Goal: Task Accomplishment & Management: Manage account settings

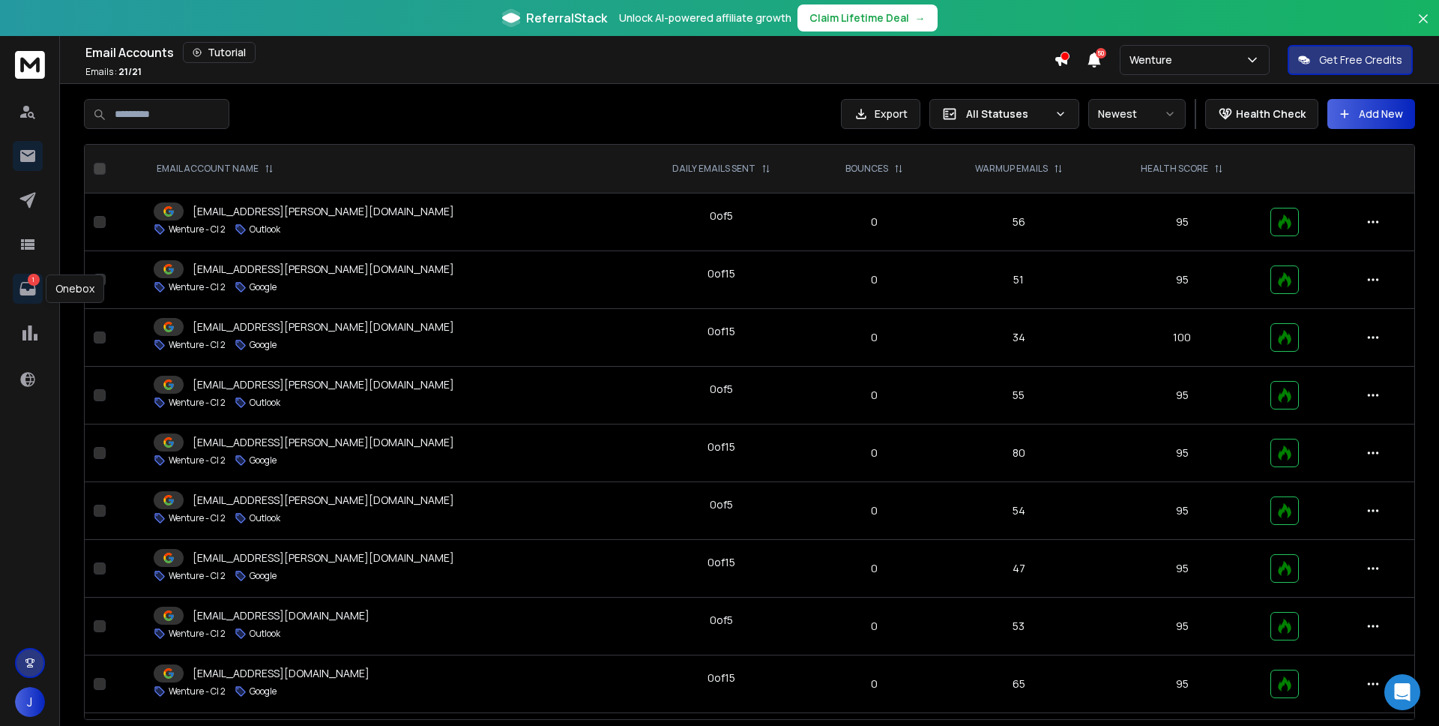
click at [30, 285] on icon at bounding box center [28, 289] width 18 height 18
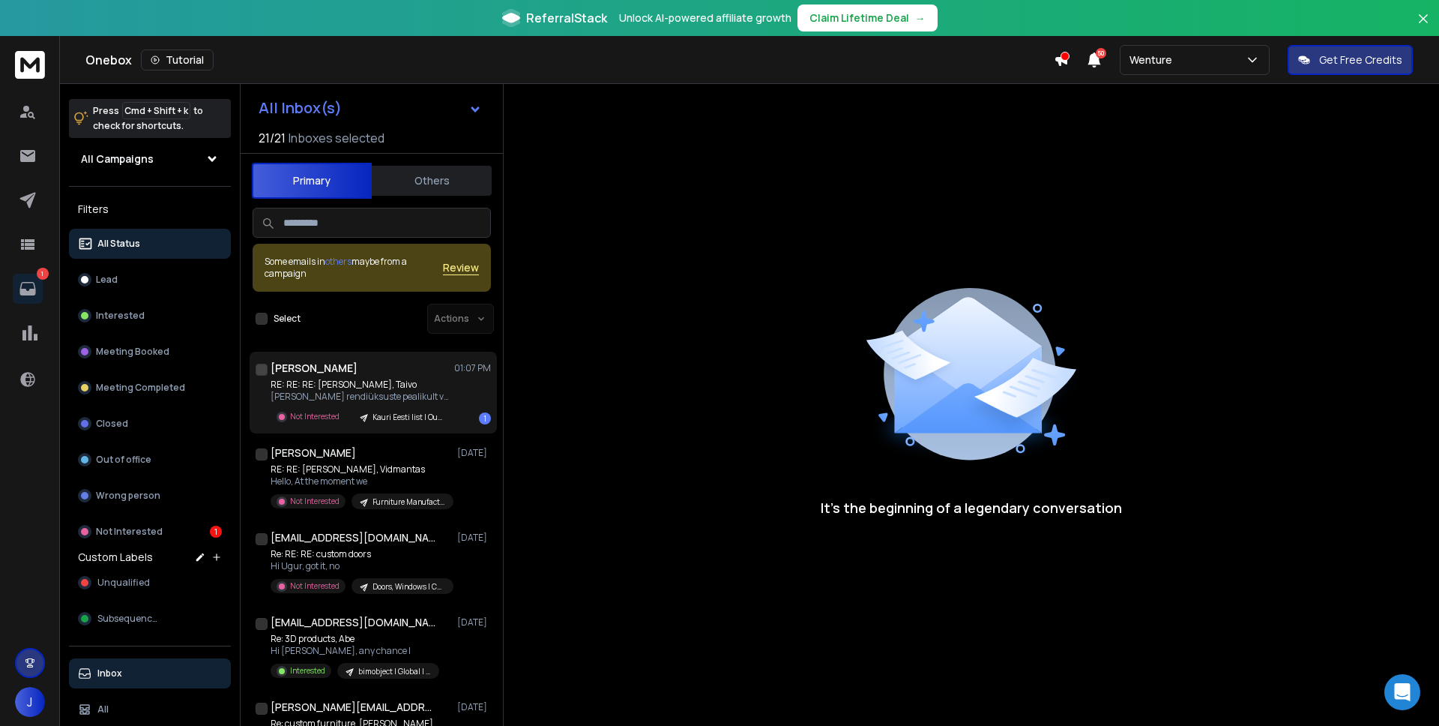
click at [426, 385] on p "RE: RE: RE: Küsimus, Taivo" at bounding box center [361, 385] width 180 height 12
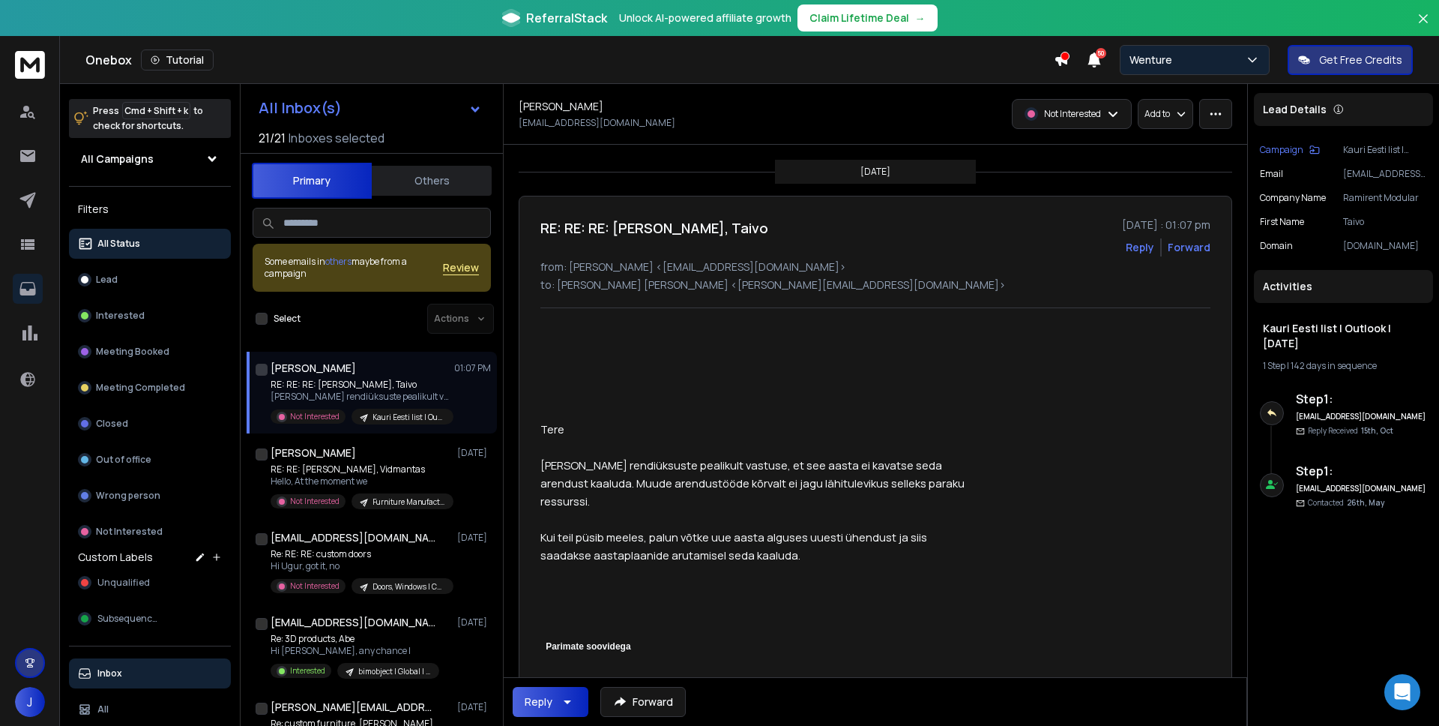
click at [1191, 62] on div "Wenture" at bounding box center [1195, 59] width 130 height 15
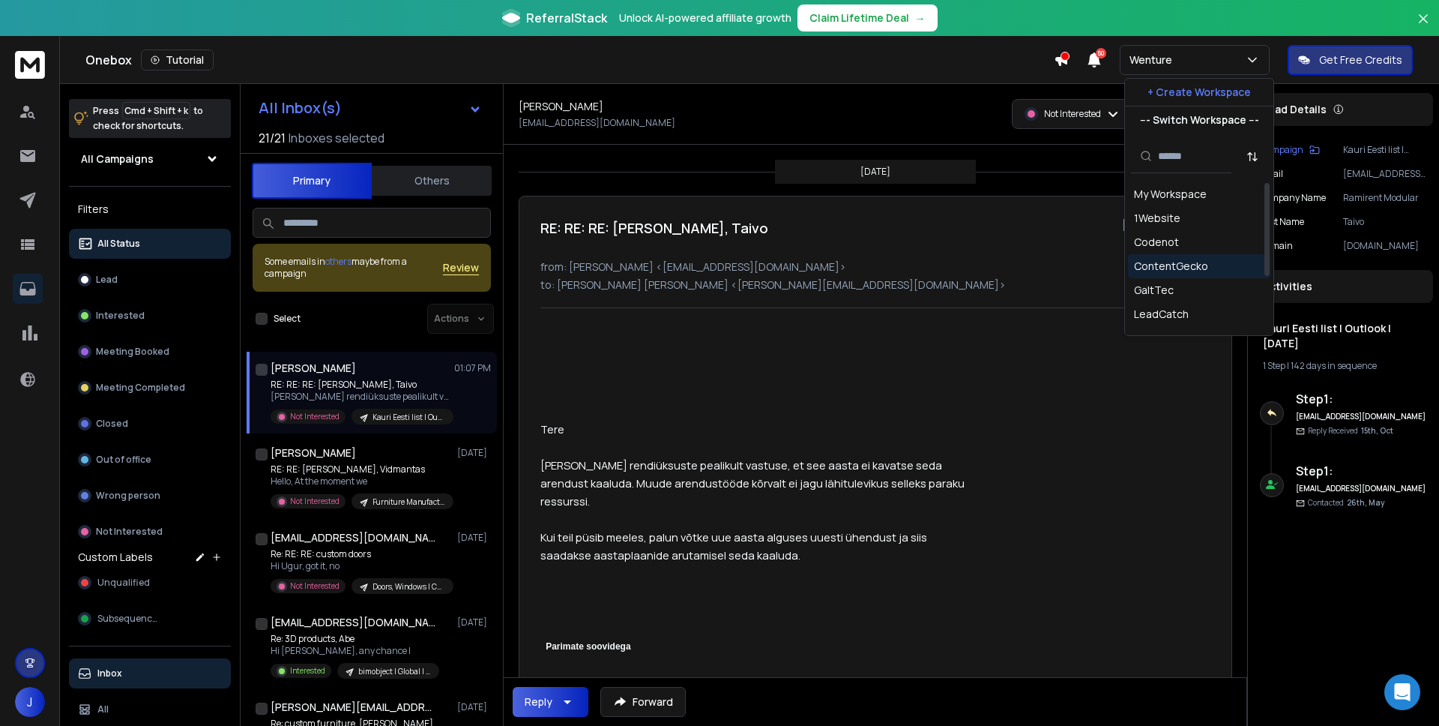
click at [1167, 268] on div "ContentGecko" at bounding box center [1171, 266] width 74 height 15
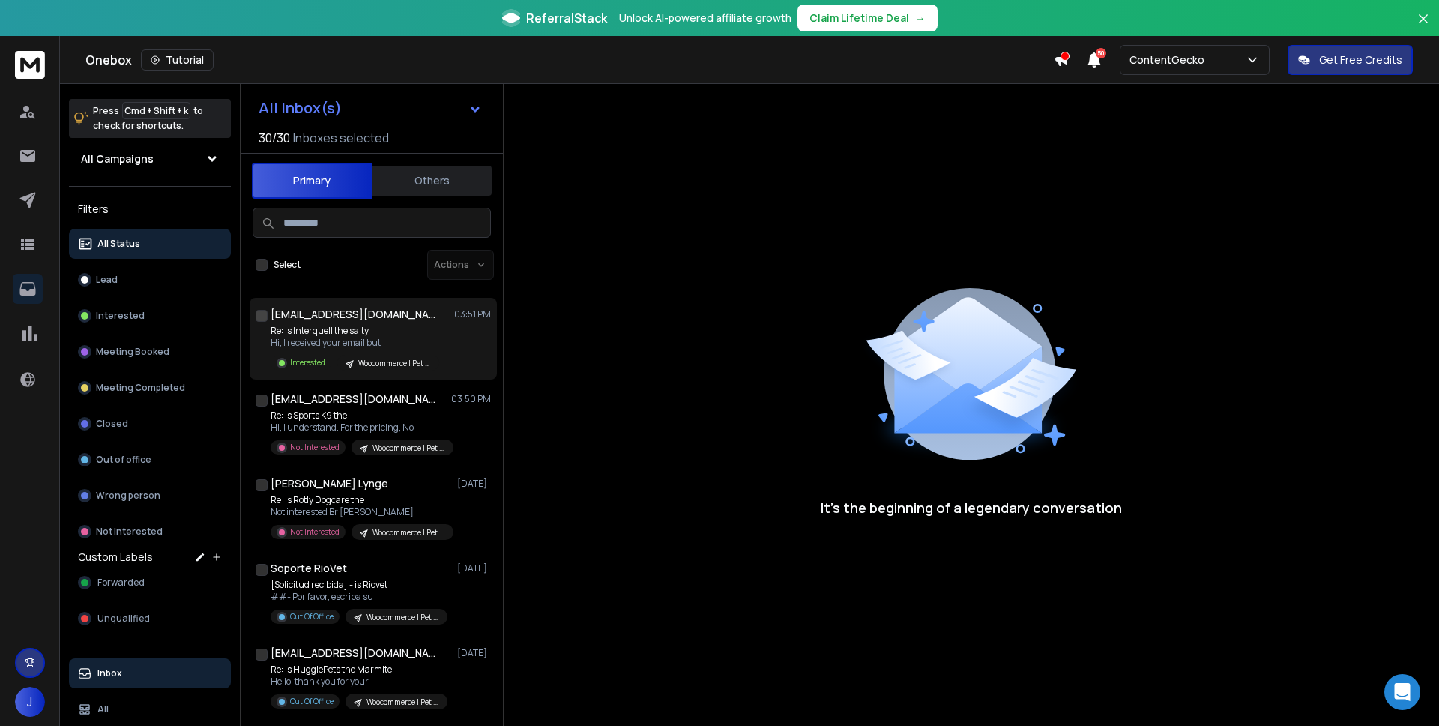
click at [413, 334] on p "Re: is Interquell the salty" at bounding box center [355, 331] width 169 height 12
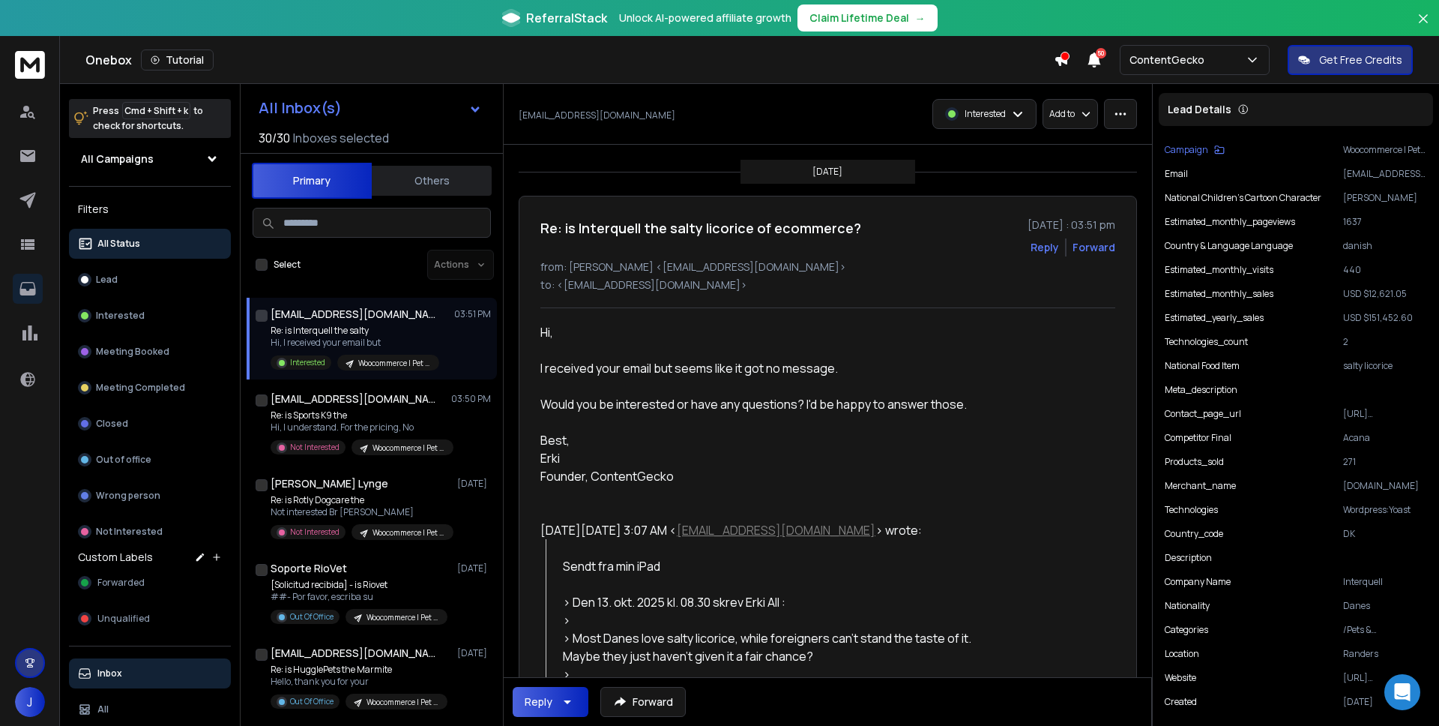
click at [417, 178] on button "Others" at bounding box center [432, 180] width 120 height 33
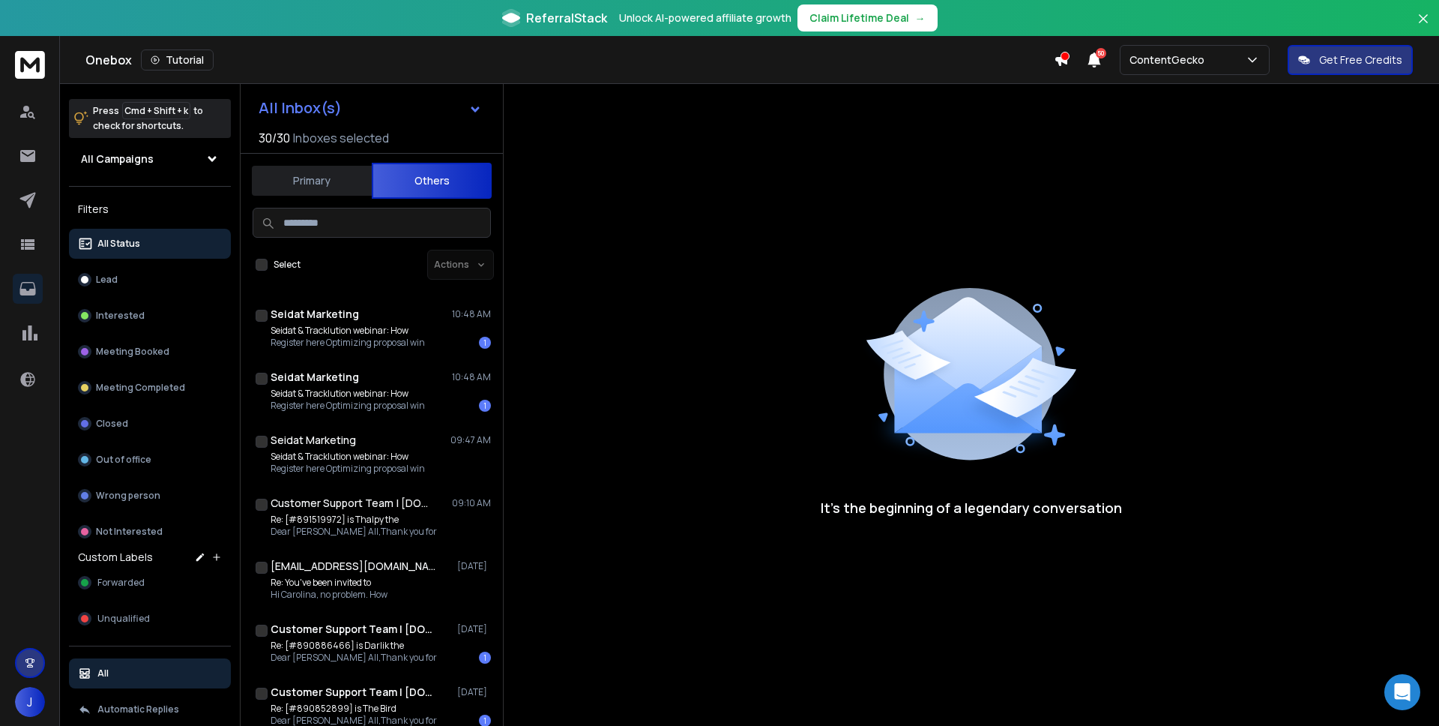
click at [330, 177] on button "Primary" at bounding box center [312, 180] width 120 height 33
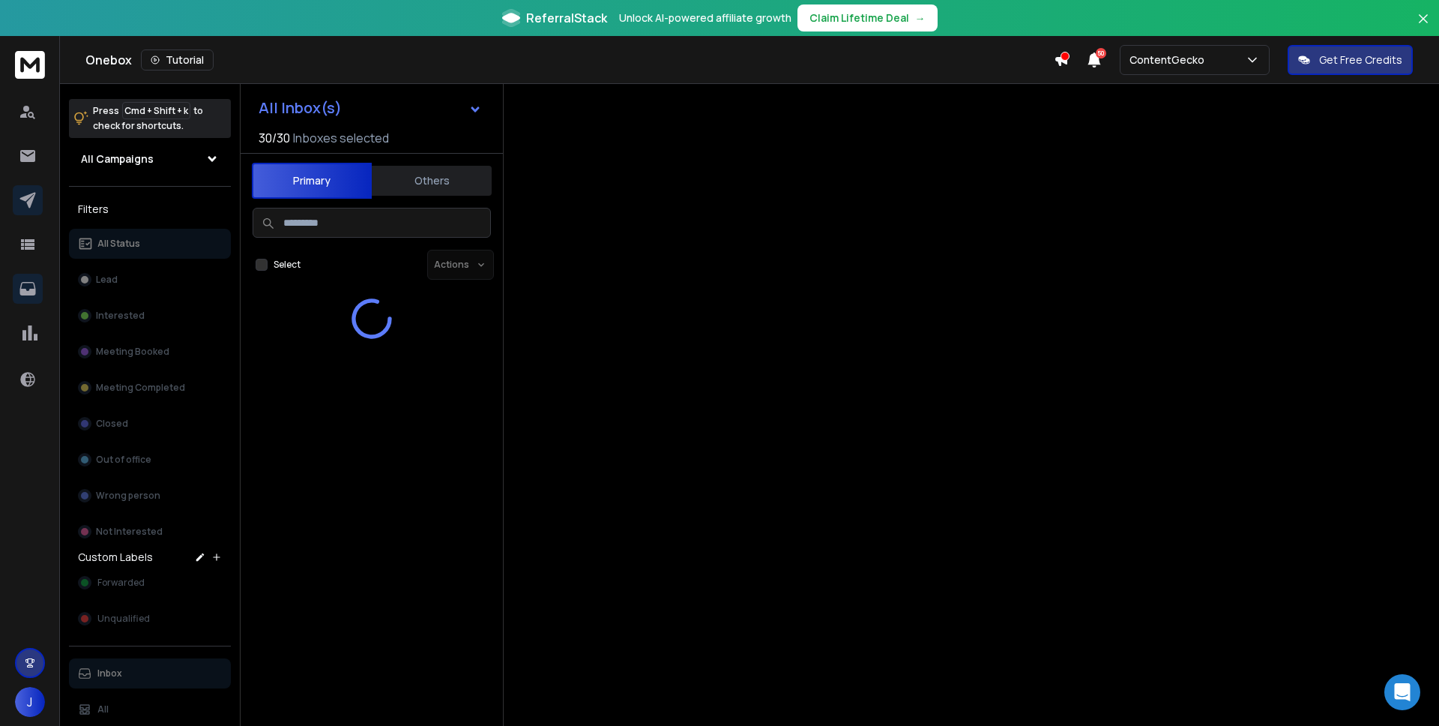
click at [21, 206] on icon at bounding box center [28, 200] width 18 height 18
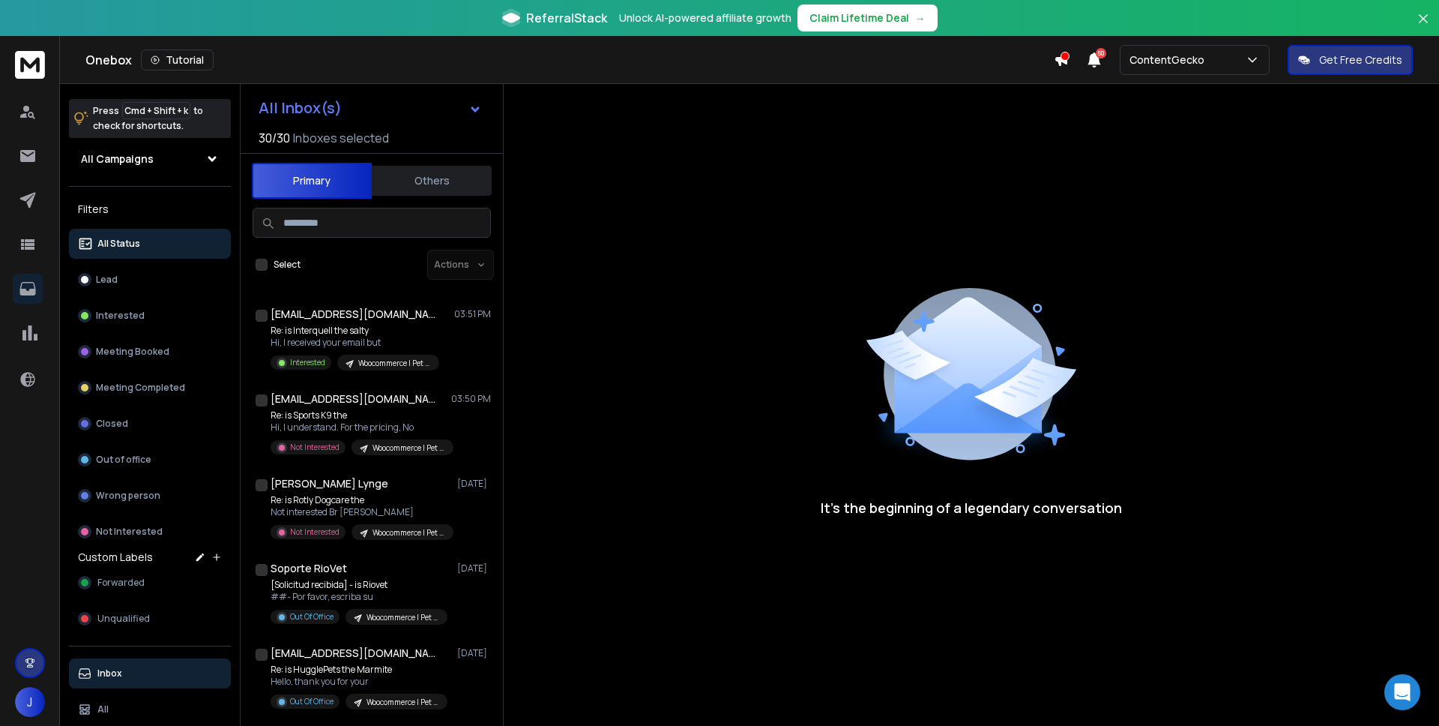
click at [27, 202] on icon at bounding box center [27, 201] width 16 height 16
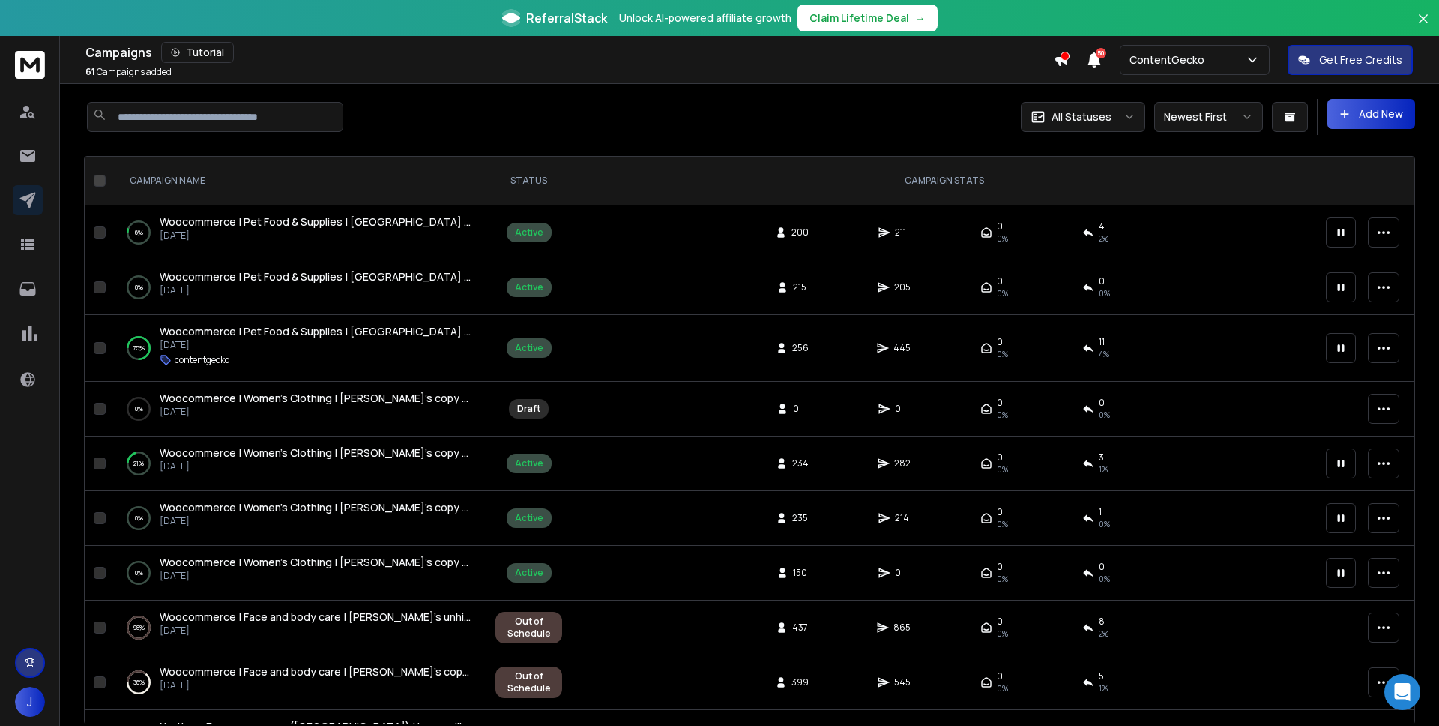
click at [445, 228] on span "Woocommerce | Pet Food & Supplies | [GEOGRAPHIC_DATA] | [PERSON_NAME]'s unhinge…" at bounding box center [425, 221] width 531 height 14
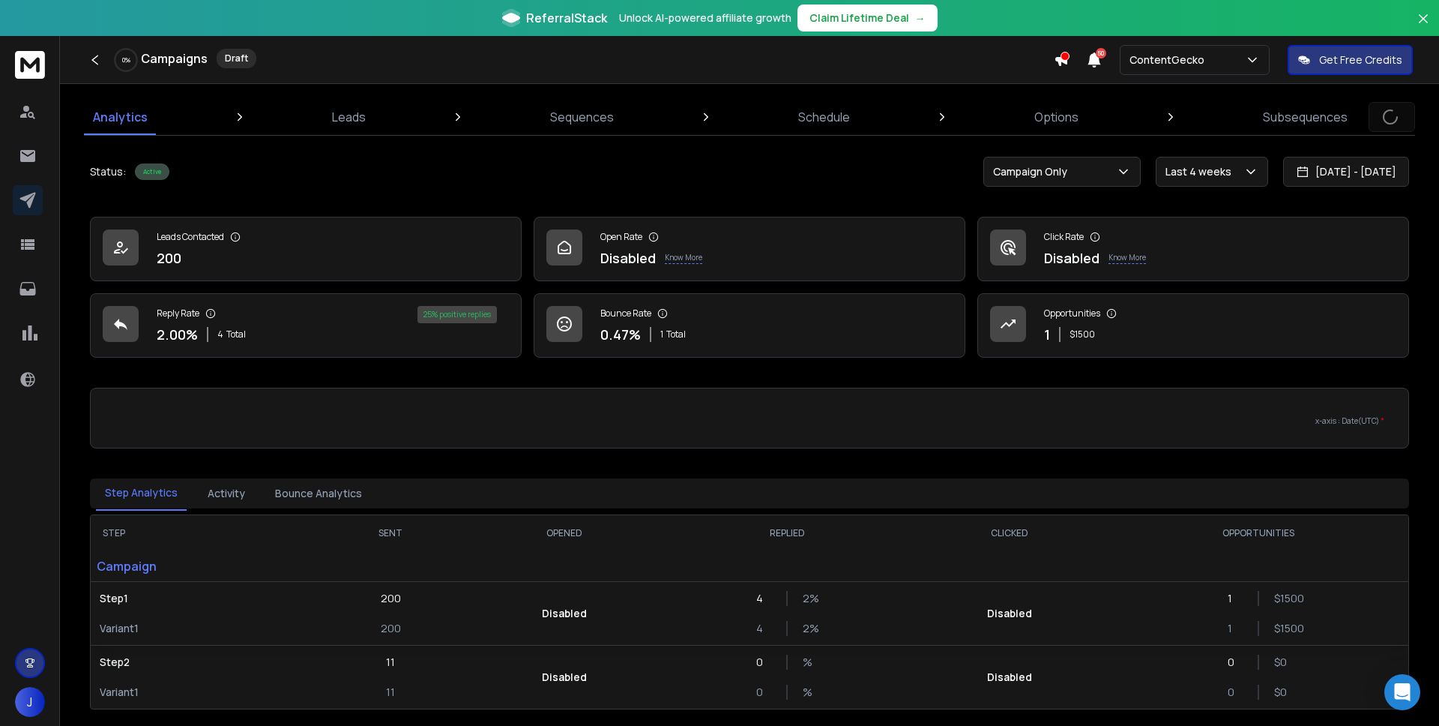
click at [1248, 122] on div "Analytics Leads Sequences Schedule Options Subsequences" at bounding box center [720, 117] width 1273 height 36
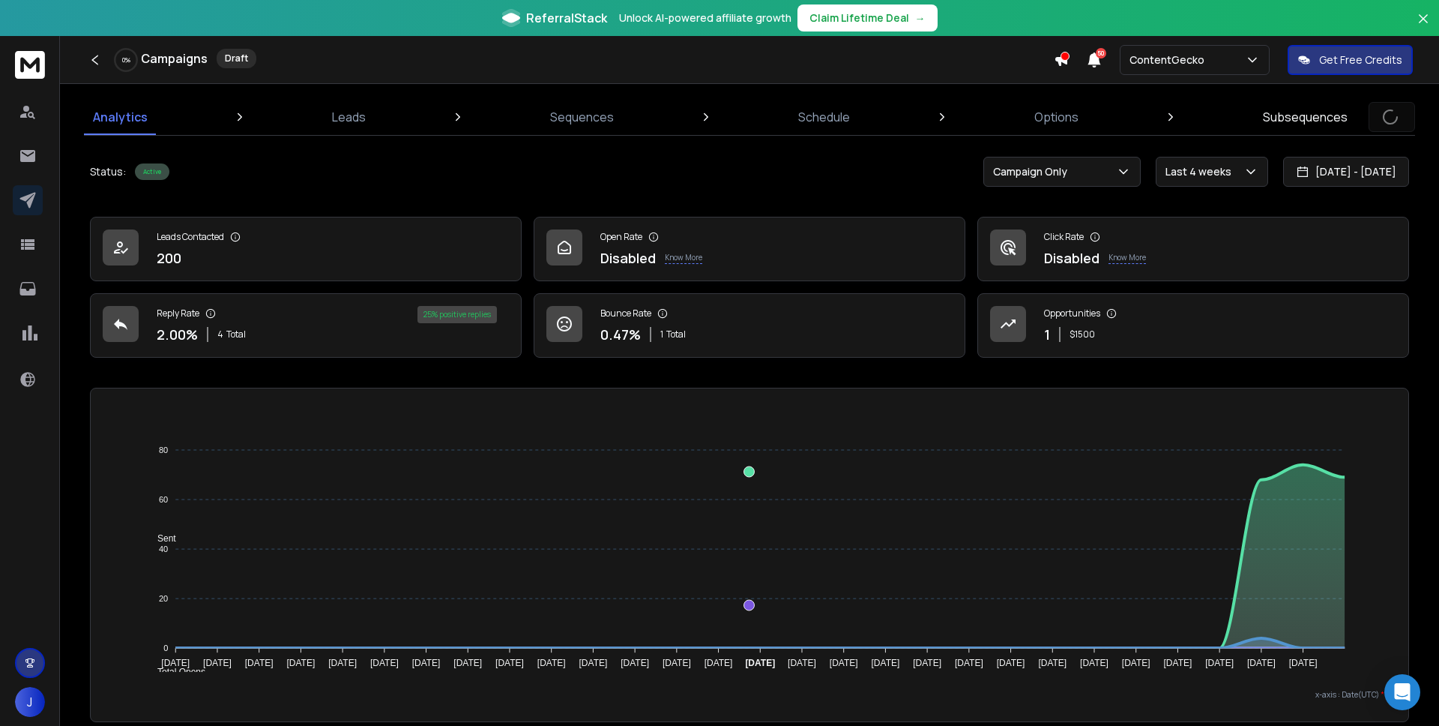
click at [1280, 121] on p "Subsequences" at bounding box center [1305, 117] width 85 height 18
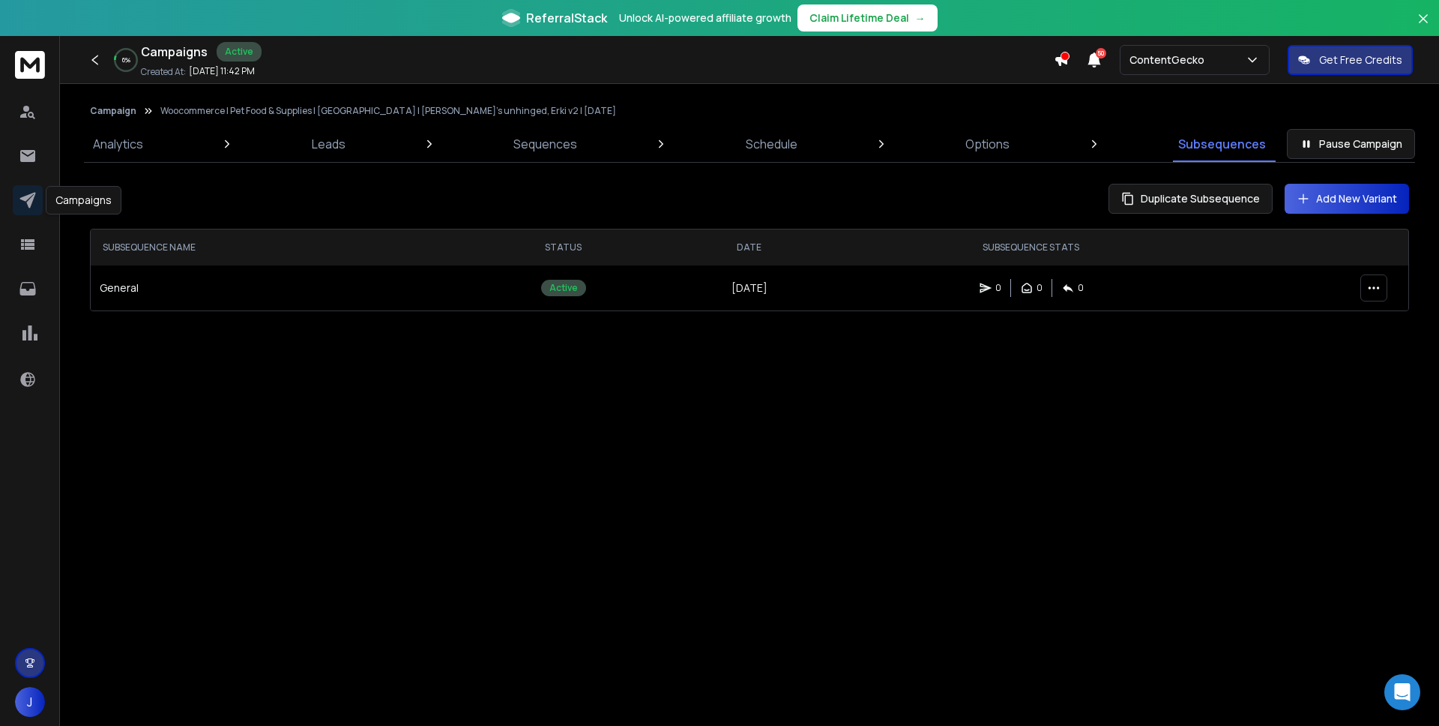
click at [25, 198] on icon at bounding box center [27, 201] width 16 height 16
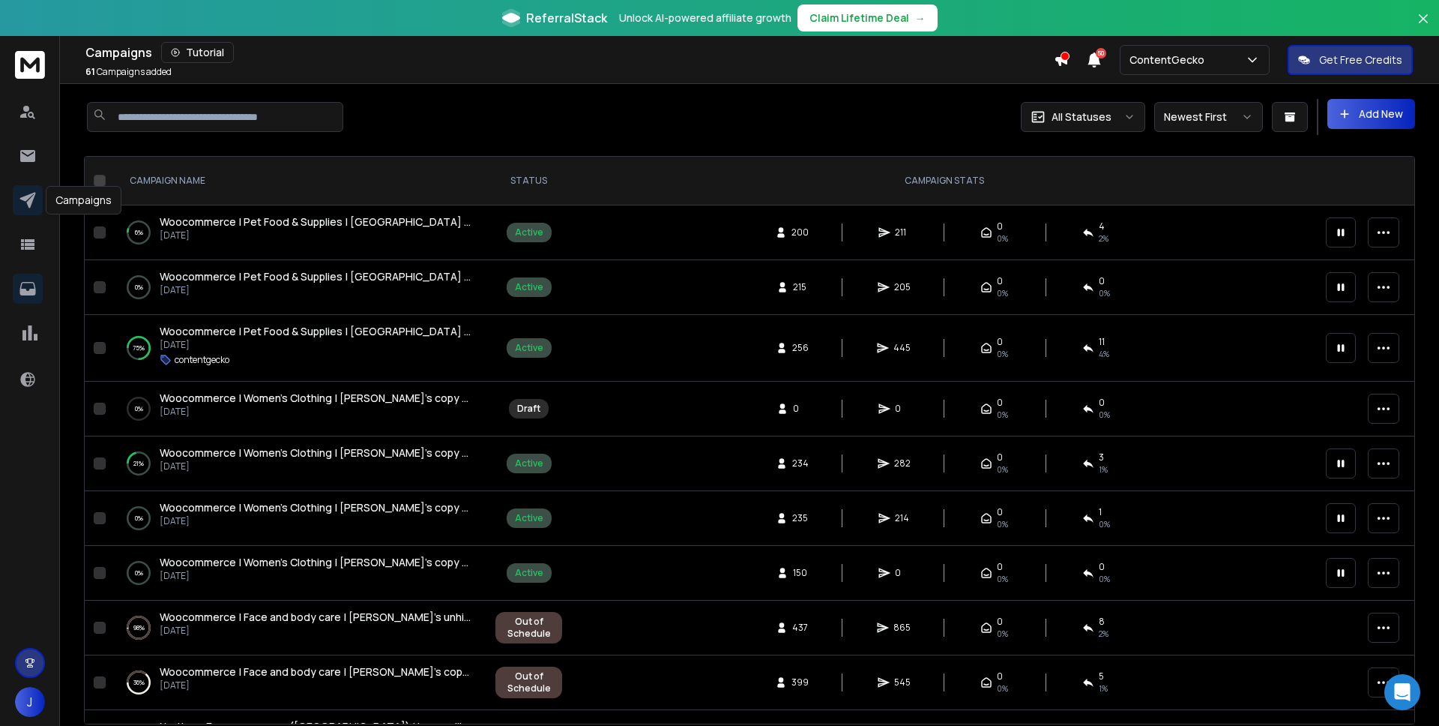
click at [29, 274] on link at bounding box center [28, 289] width 30 height 30
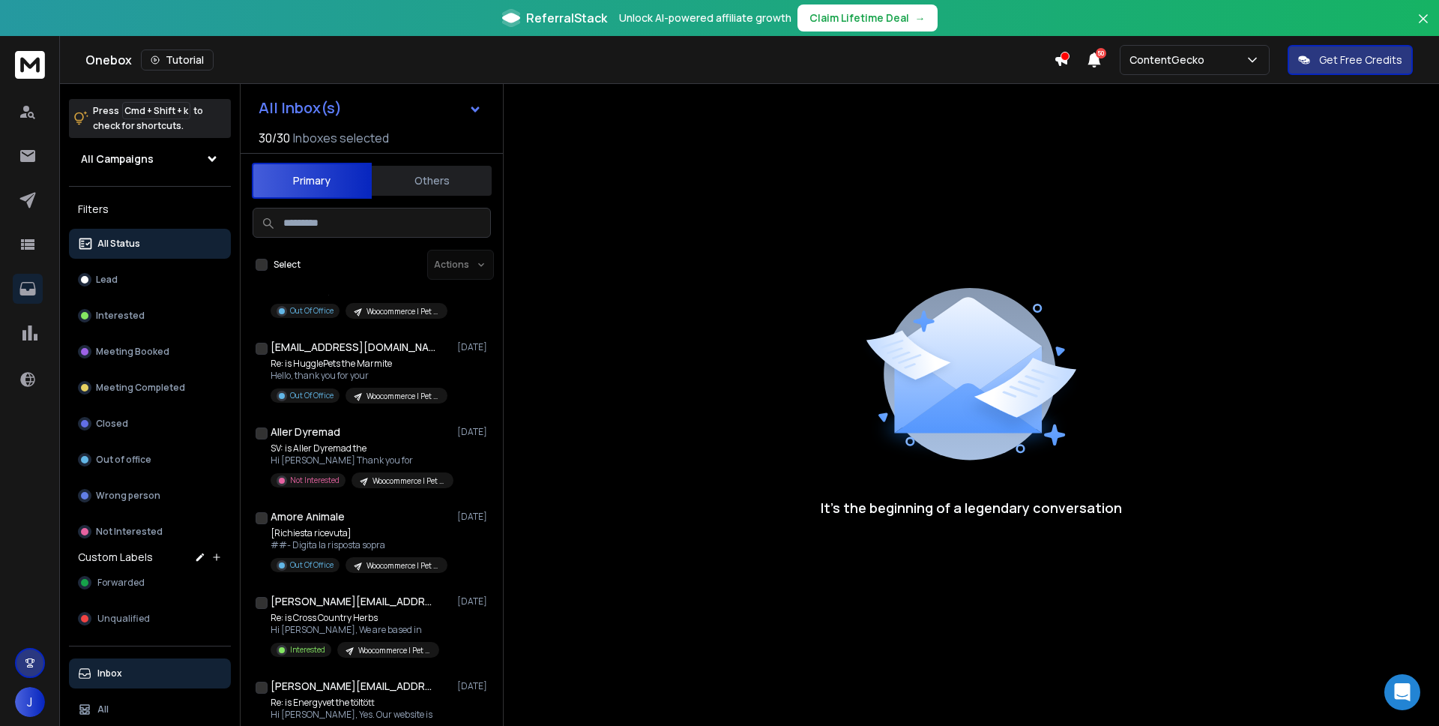
scroll to position [424, 0]
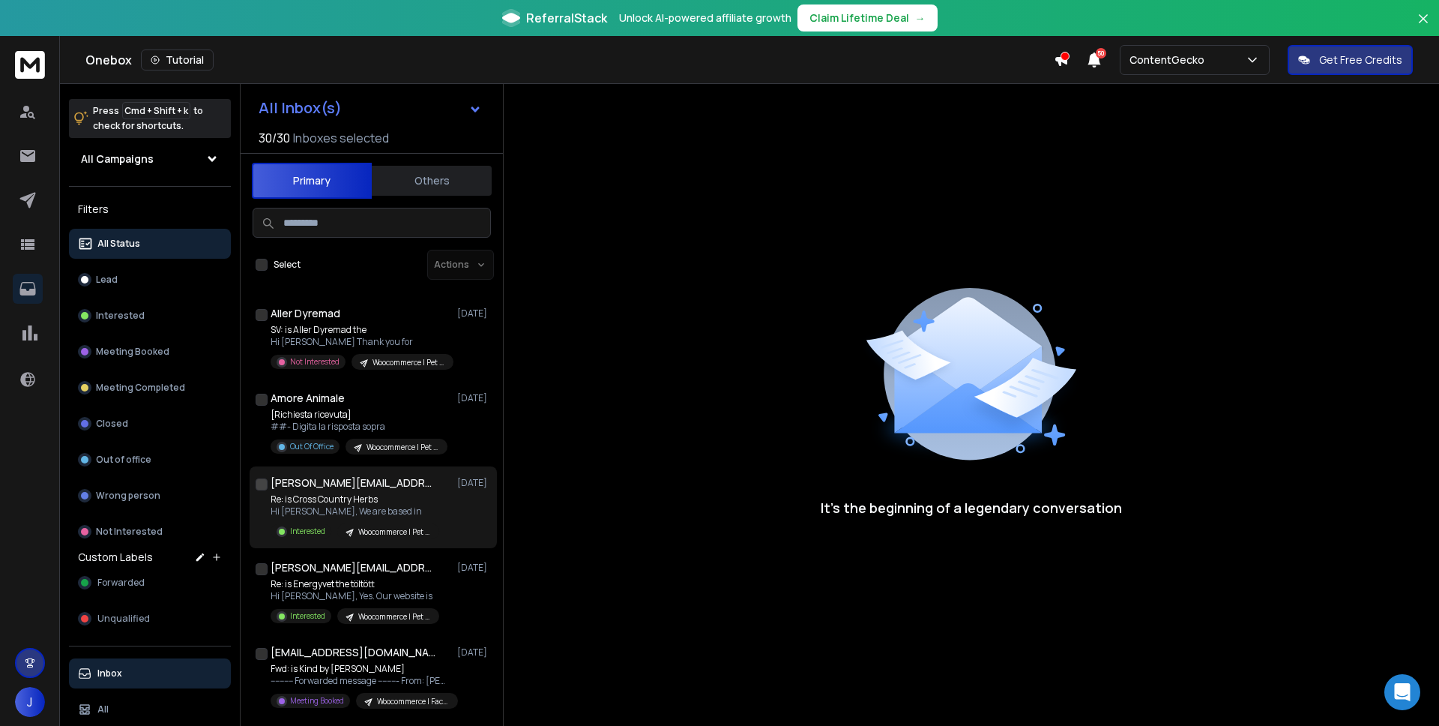
click at [388, 478] on h1 "[PERSON_NAME][EMAIL_ADDRESS][DOMAIN_NAME]" at bounding box center [353, 482] width 165 height 15
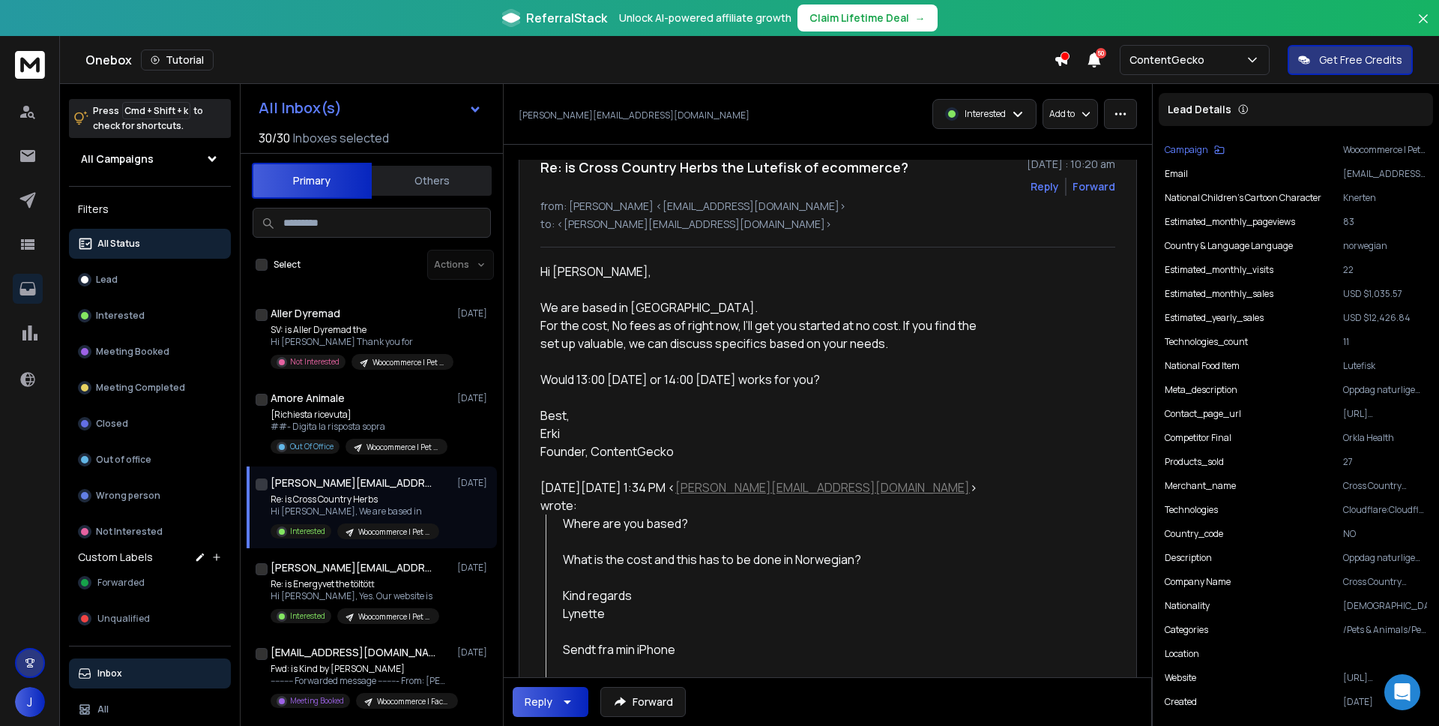
scroll to position [0, 0]
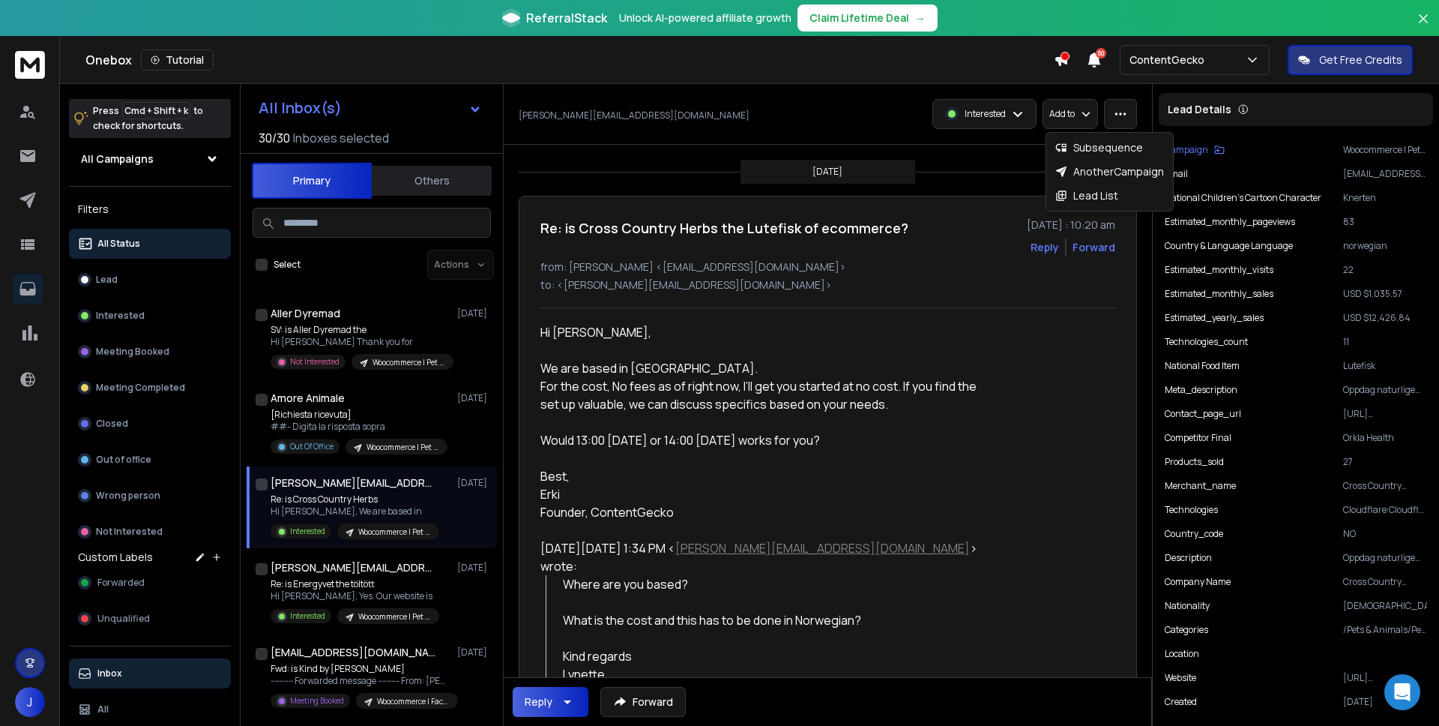
click at [1086, 112] on icon at bounding box center [1086, 114] width 10 height 10
click at [1009, 161] on div "[DATE]" at bounding box center [828, 172] width 618 height 24
click at [1063, 116] on p "Add to" at bounding box center [1062, 114] width 25 height 12
click at [1085, 148] on div "Subsequence" at bounding box center [1100, 147] width 88 height 15
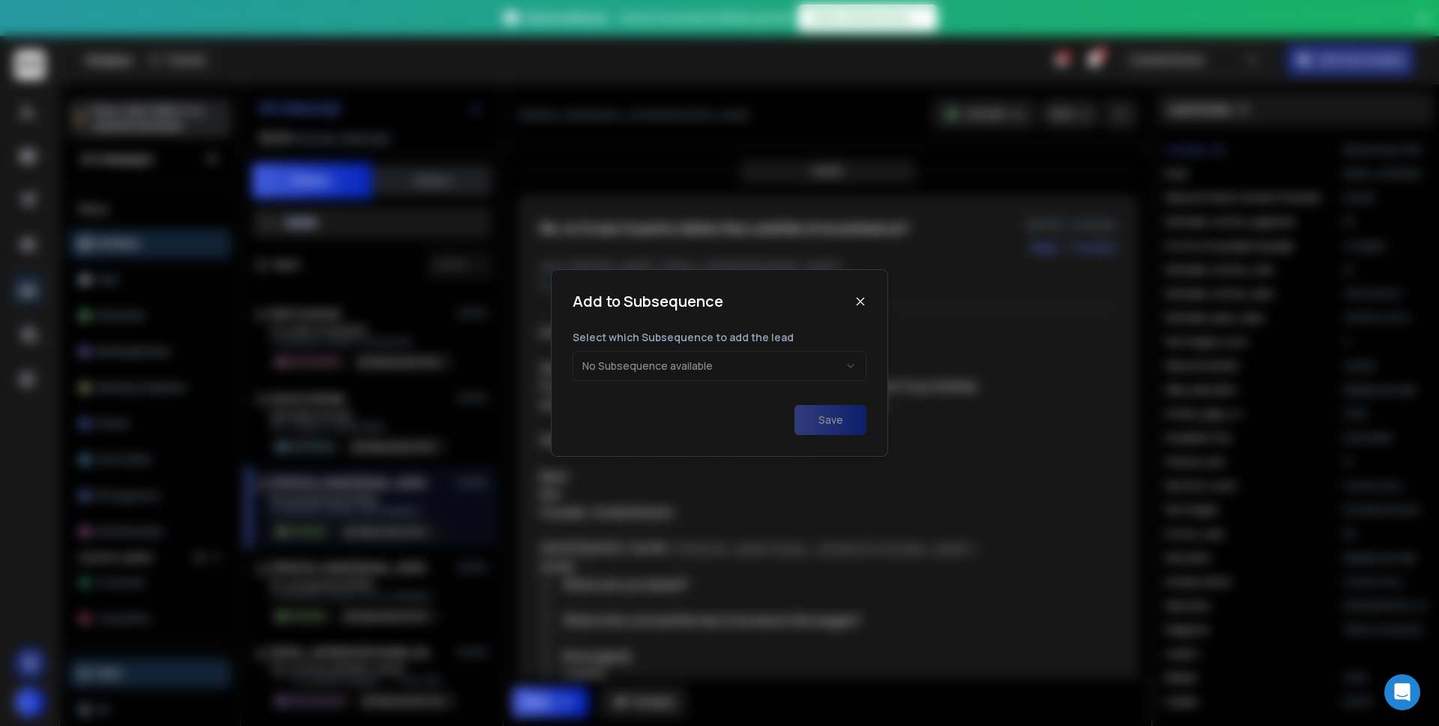
click at [862, 303] on icon at bounding box center [861, 302] width 8 height 8
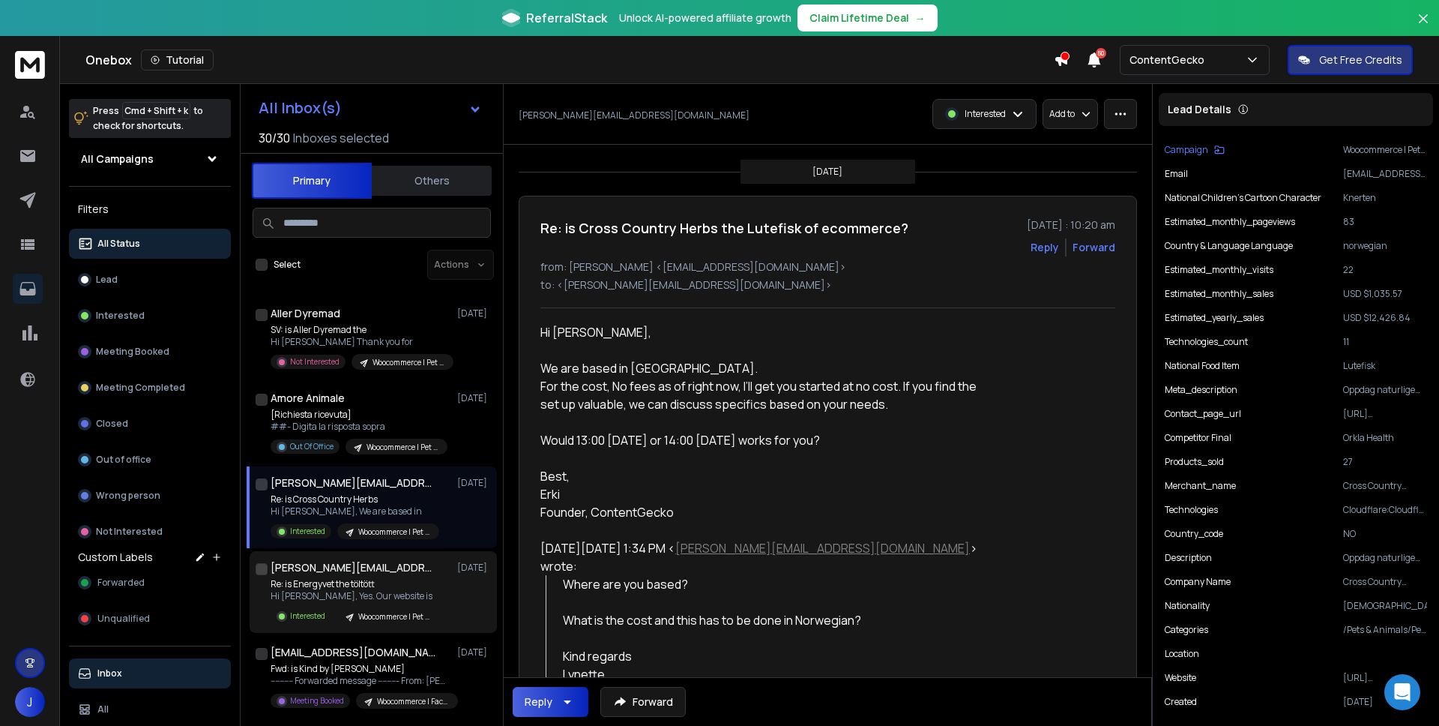
click at [423, 571] on h1 "[PERSON_NAME][EMAIL_ADDRESS][DOMAIN_NAME]" at bounding box center [353, 567] width 165 height 15
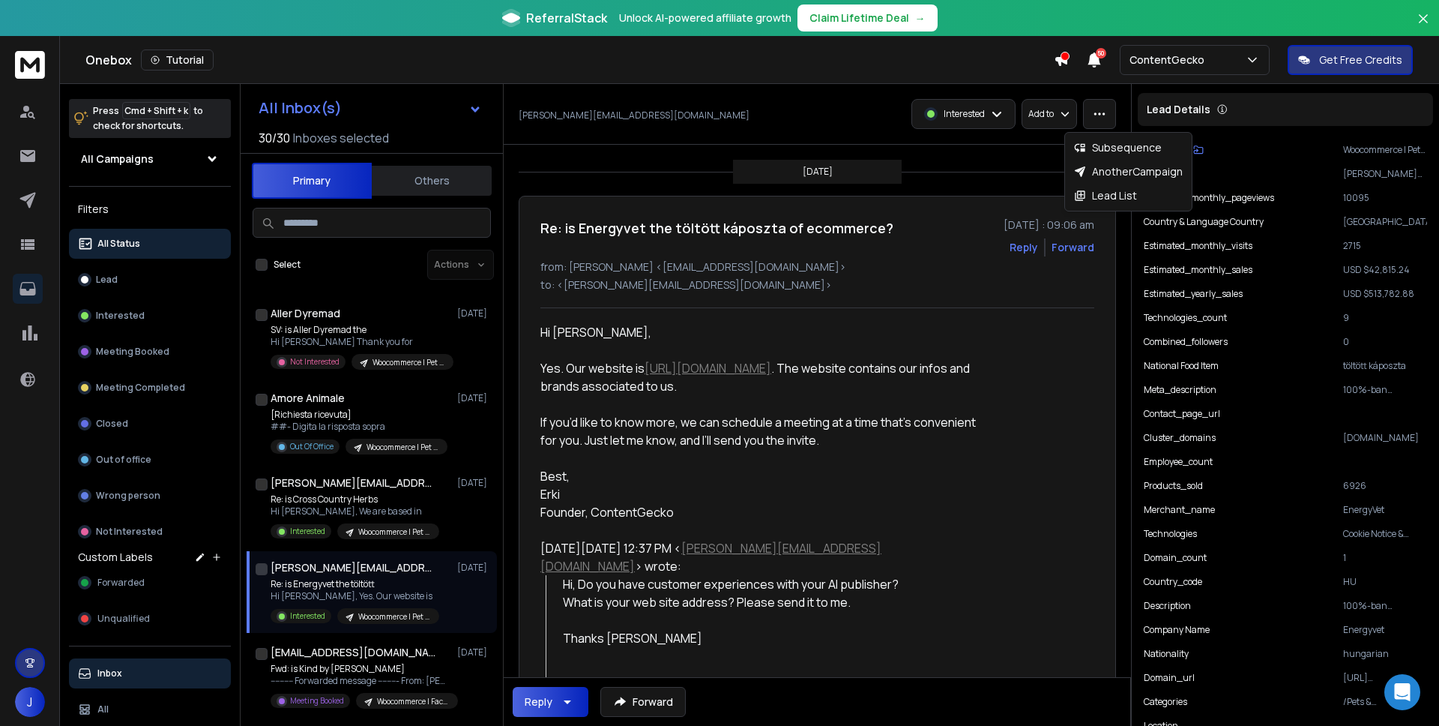
click at [1054, 113] on p "Add to" at bounding box center [1041, 114] width 25 height 12
click at [1099, 142] on div "Subsequence" at bounding box center [1118, 147] width 88 height 15
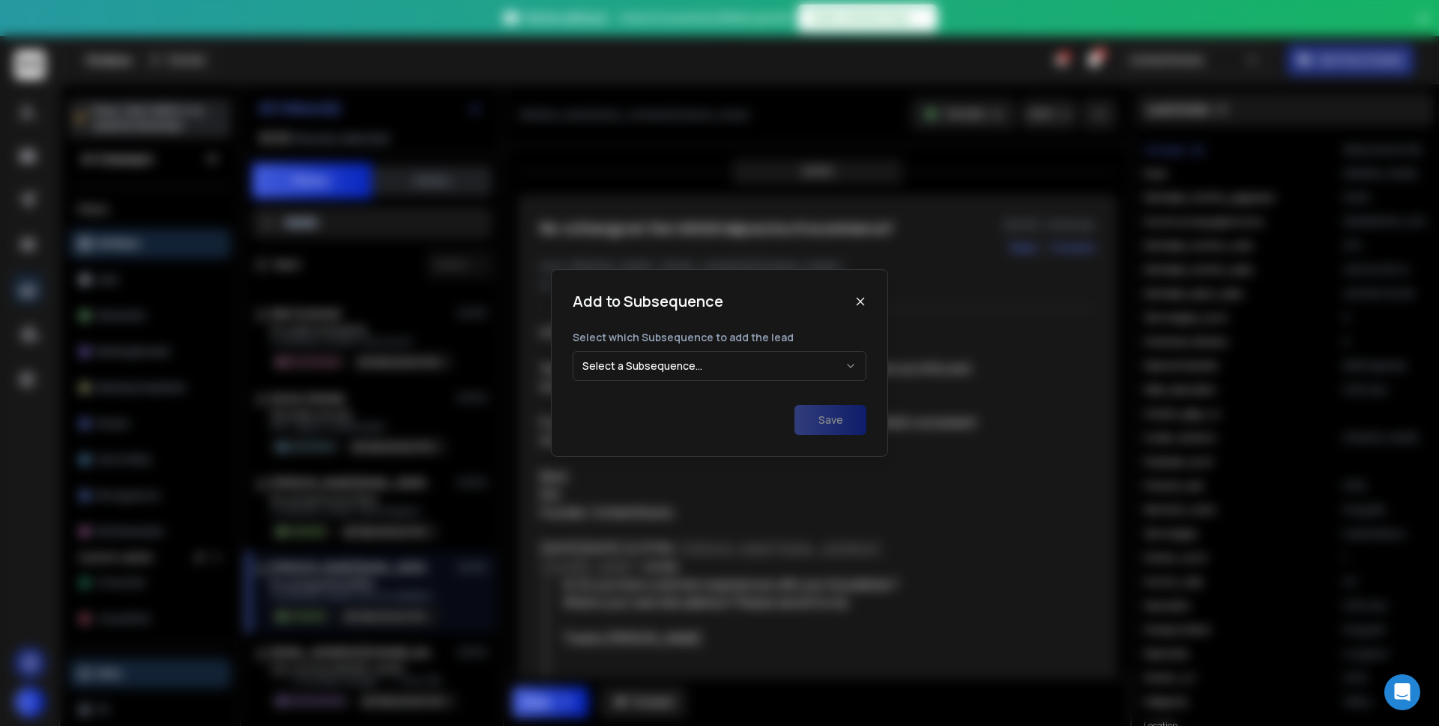
click at [825, 368] on button "Select a Subsequence..." at bounding box center [720, 366] width 294 height 30
click at [820, 414] on button "Save" at bounding box center [831, 420] width 72 height 30
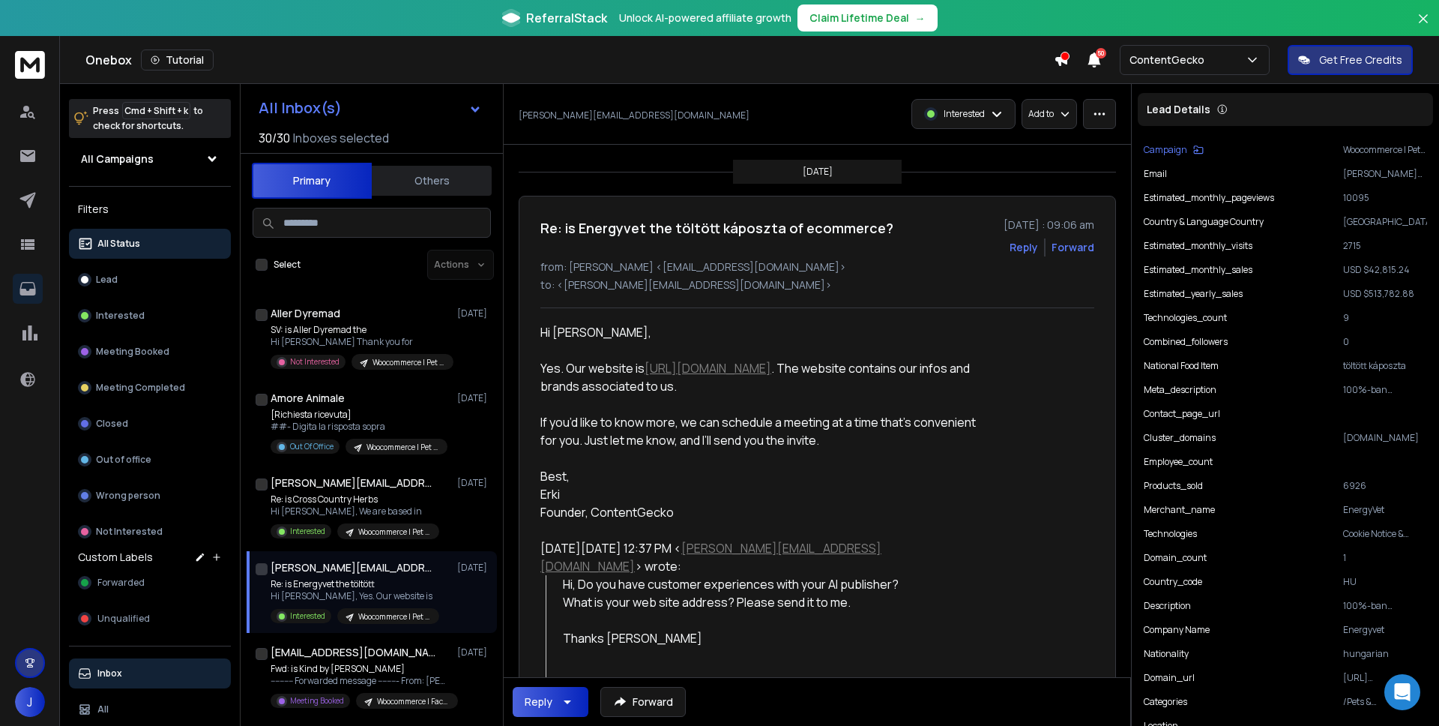
click at [1353, 152] on p "Woocommerce | Pet Food & Supplies | [GEOGRAPHIC_DATA] | [PERSON_NAME]'s unhinge…" at bounding box center [1385, 150] width 84 height 12
click at [1188, 148] on p "Campaign" at bounding box center [1165, 150] width 43 height 12
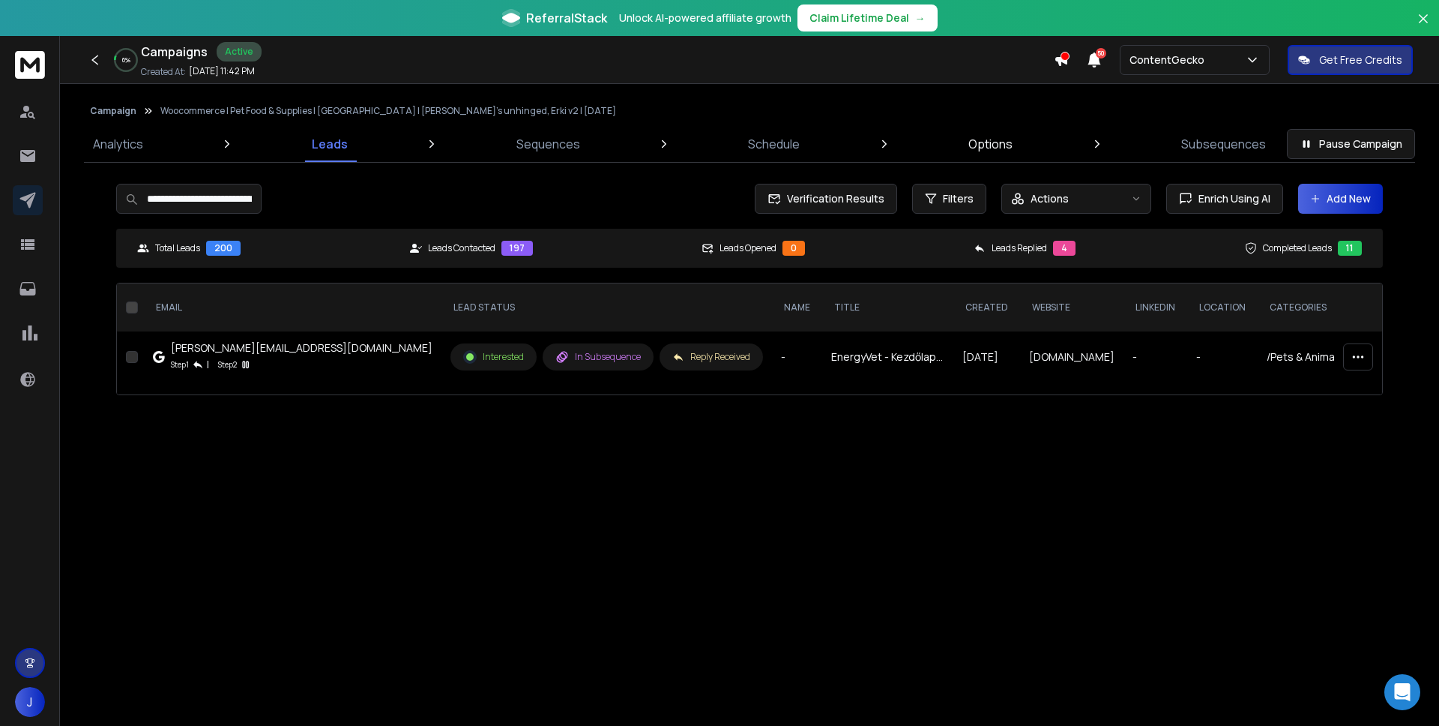
click at [1010, 148] on p "Options" at bounding box center [991, 144] width 44 height 18
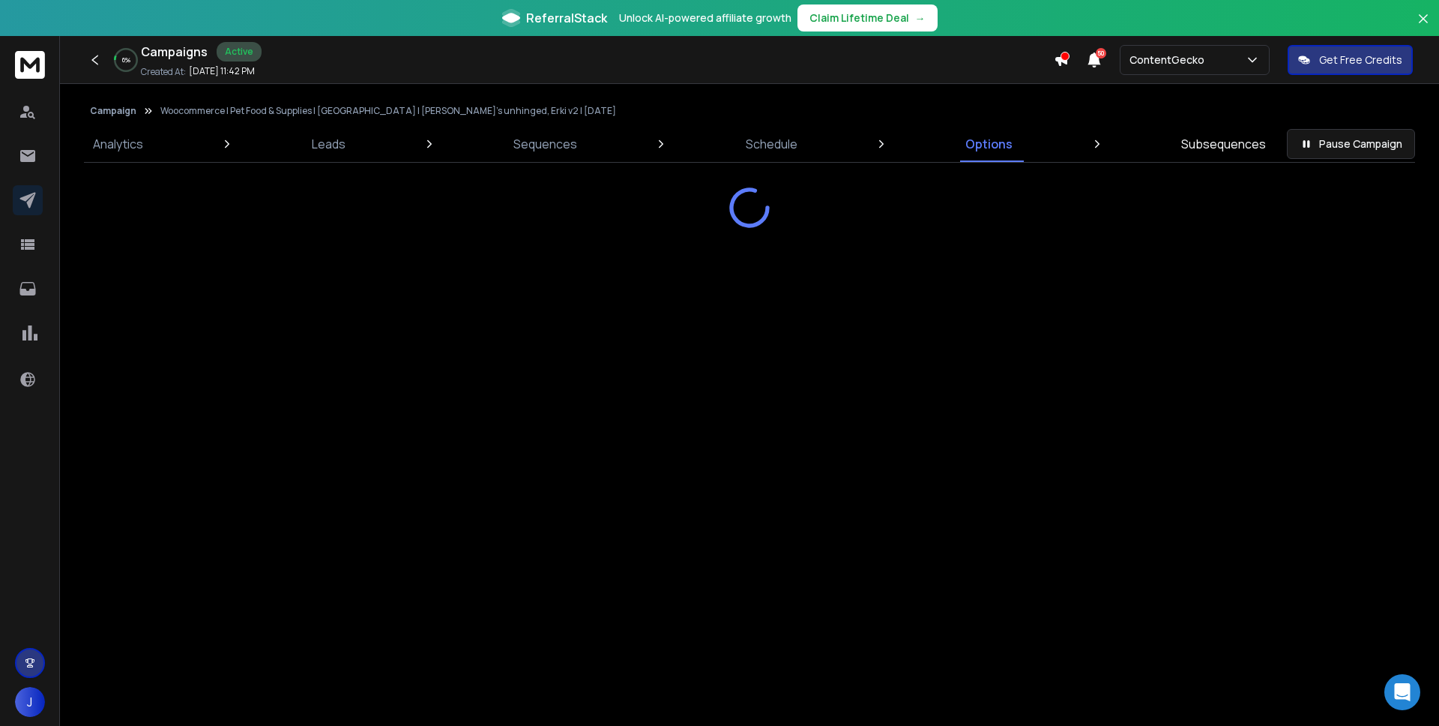
click at [1190, 141] on p "Subsequences" at bounding box center [1224, 144] width 85 height 18
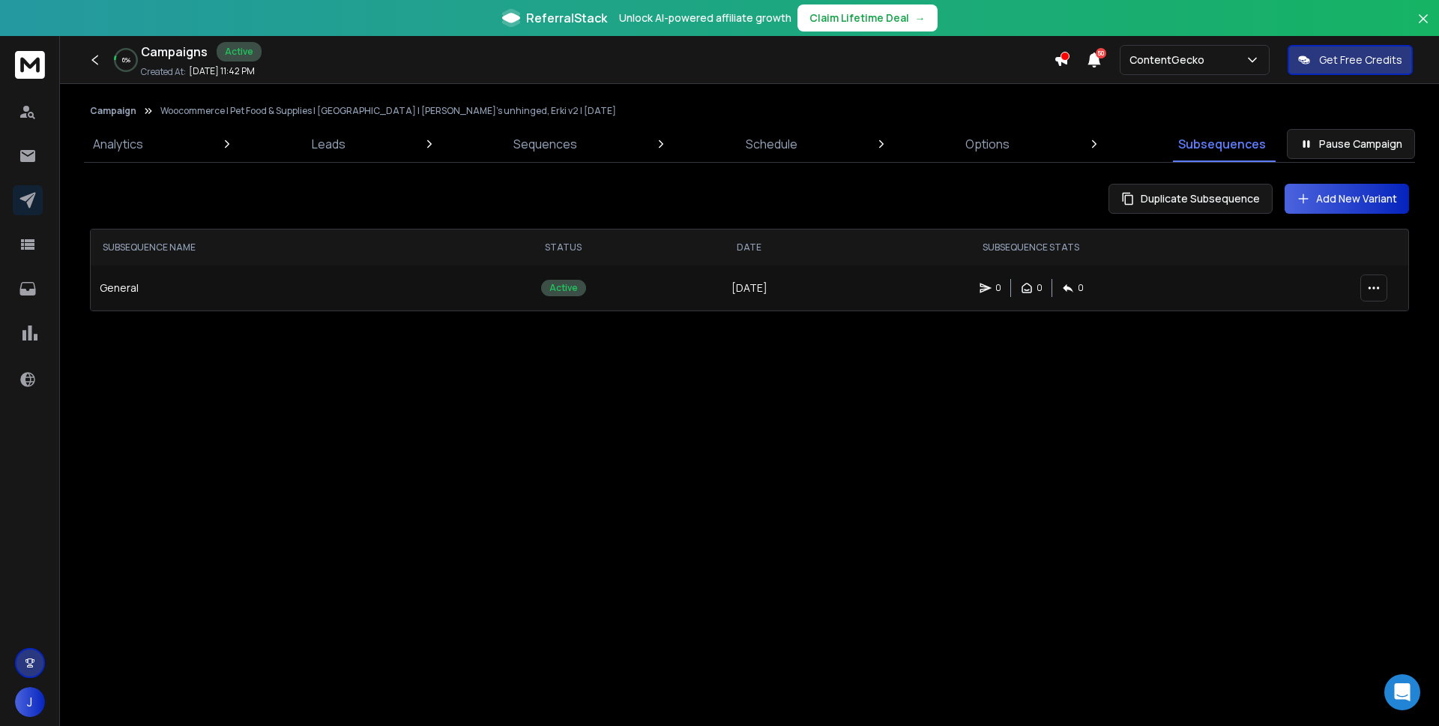
click at [400, 292] on td "General" at bounding box center [277, 287] width 373 height 45
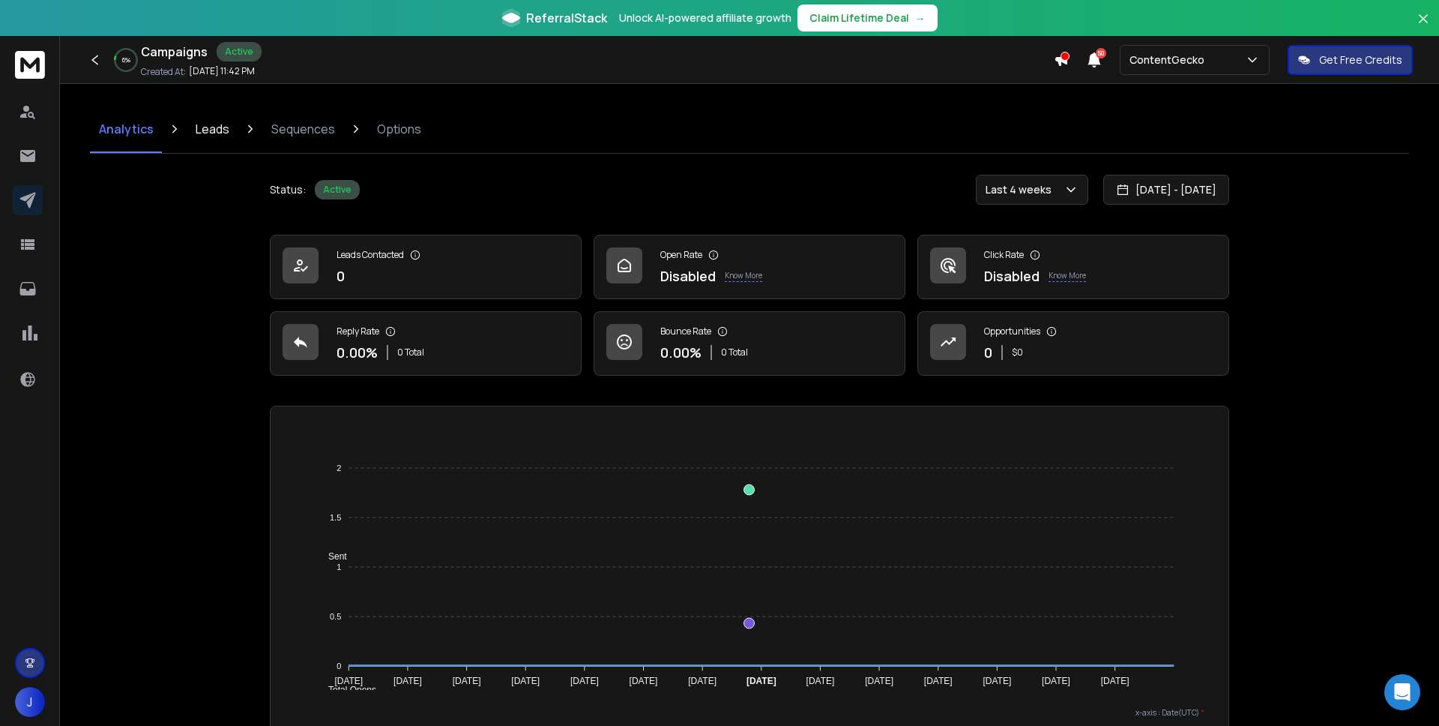
click at [223, 137] on p "Leads" at bounding box center [213, 129] width 34 height 18
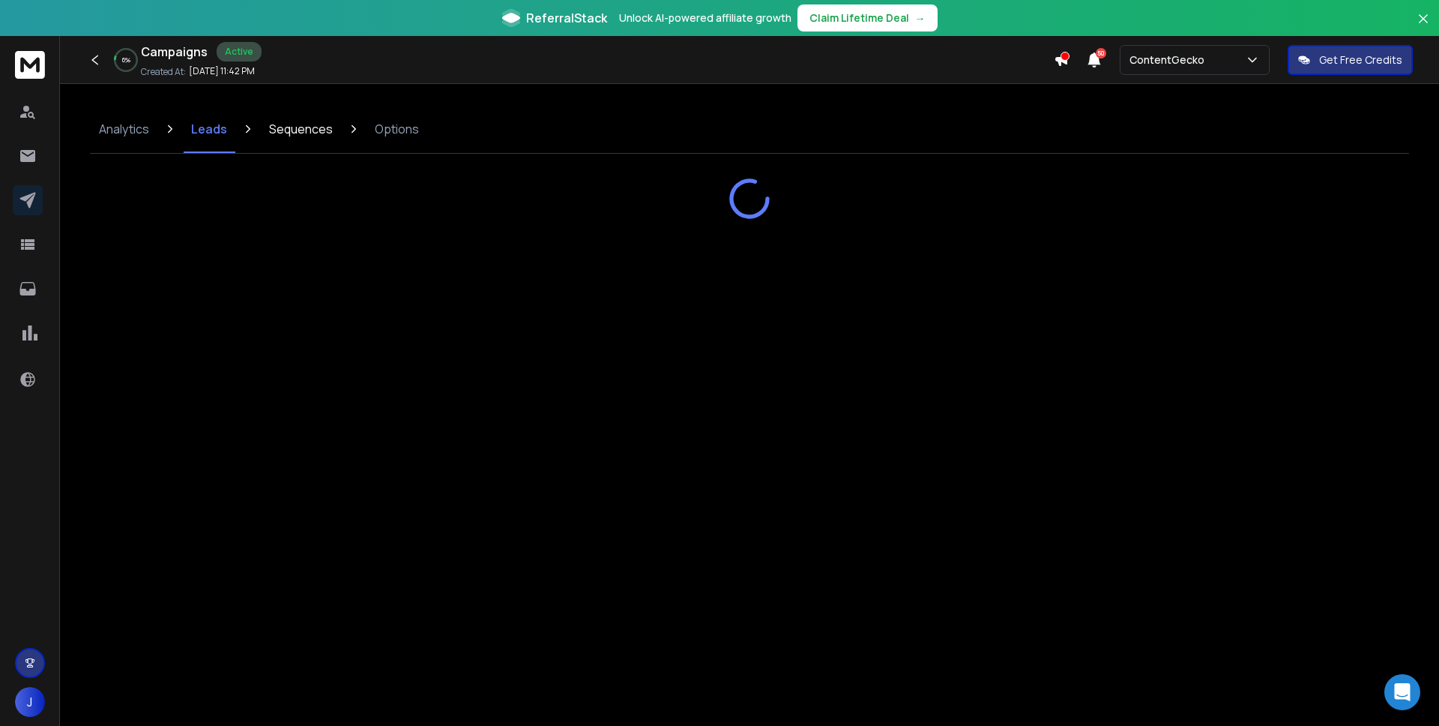
click at [305, 136] on p "Sequences" at bounding box center [301, 129] width 64 height 18
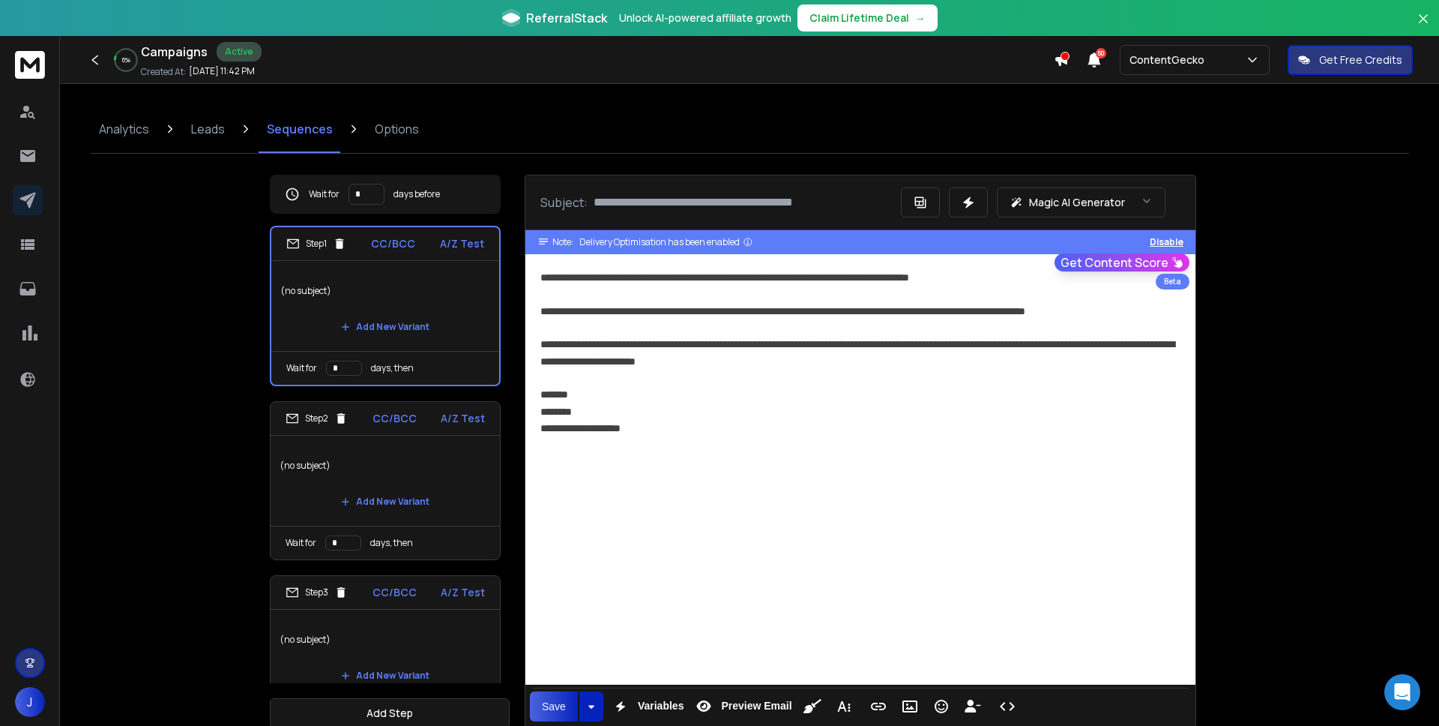
click at [435, 466] on p "(no subject)" at bounding box center [385, 466] width 211 height 42
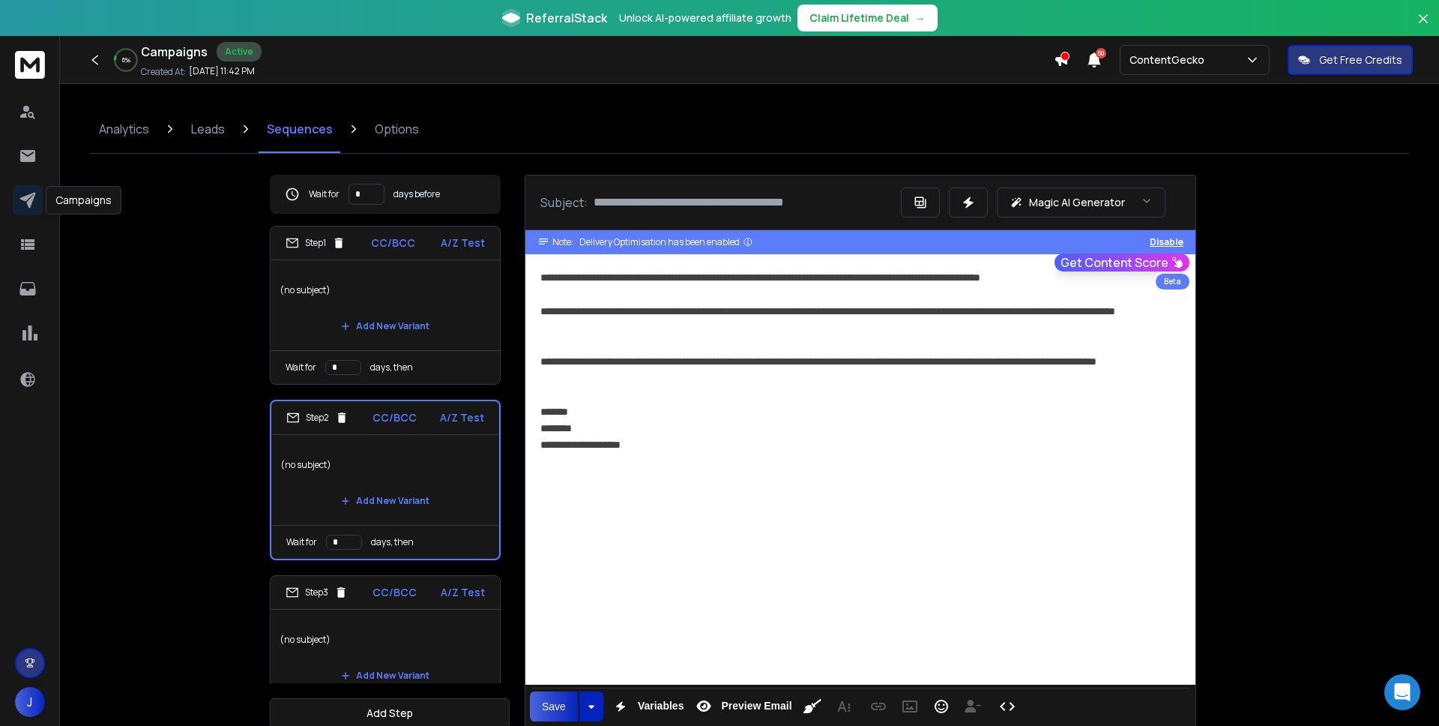
click at [25, 195] on icon at bounding box center [28, 200] width 18 height 18
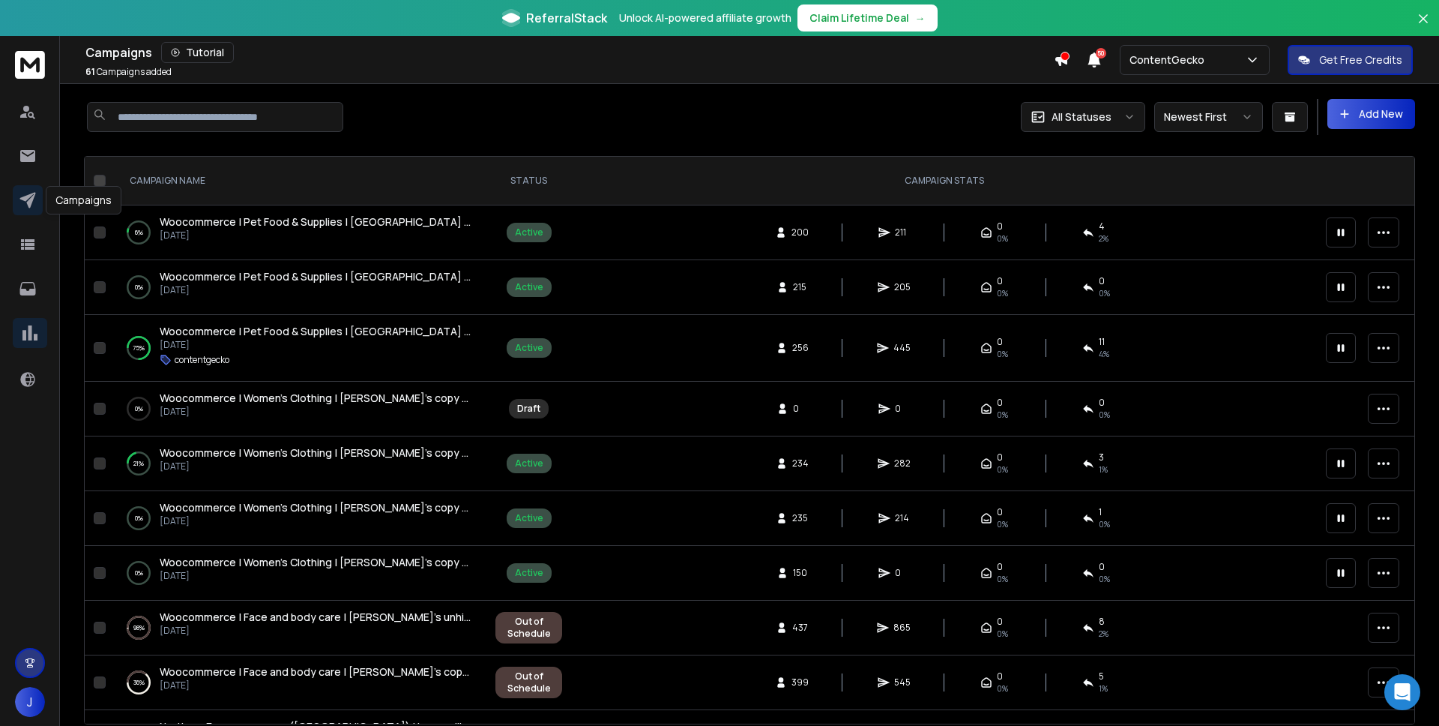
click at [25, 334] on icon at bounding box center [29, 332] width 15 height 15
